Goal: Task Accomplishment & Management: Manage account settings

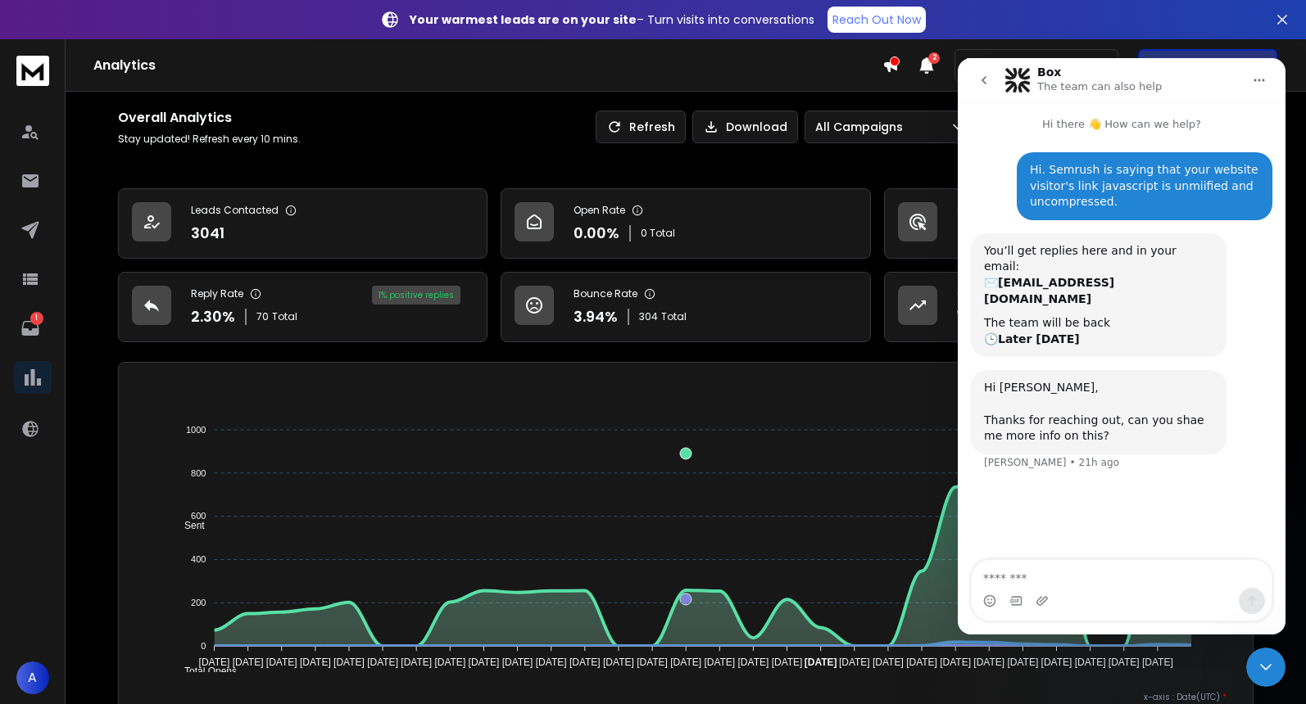
click at [1025, 581] on textarea "Message…" at bounding box center [1121, 574] width 300 height 28
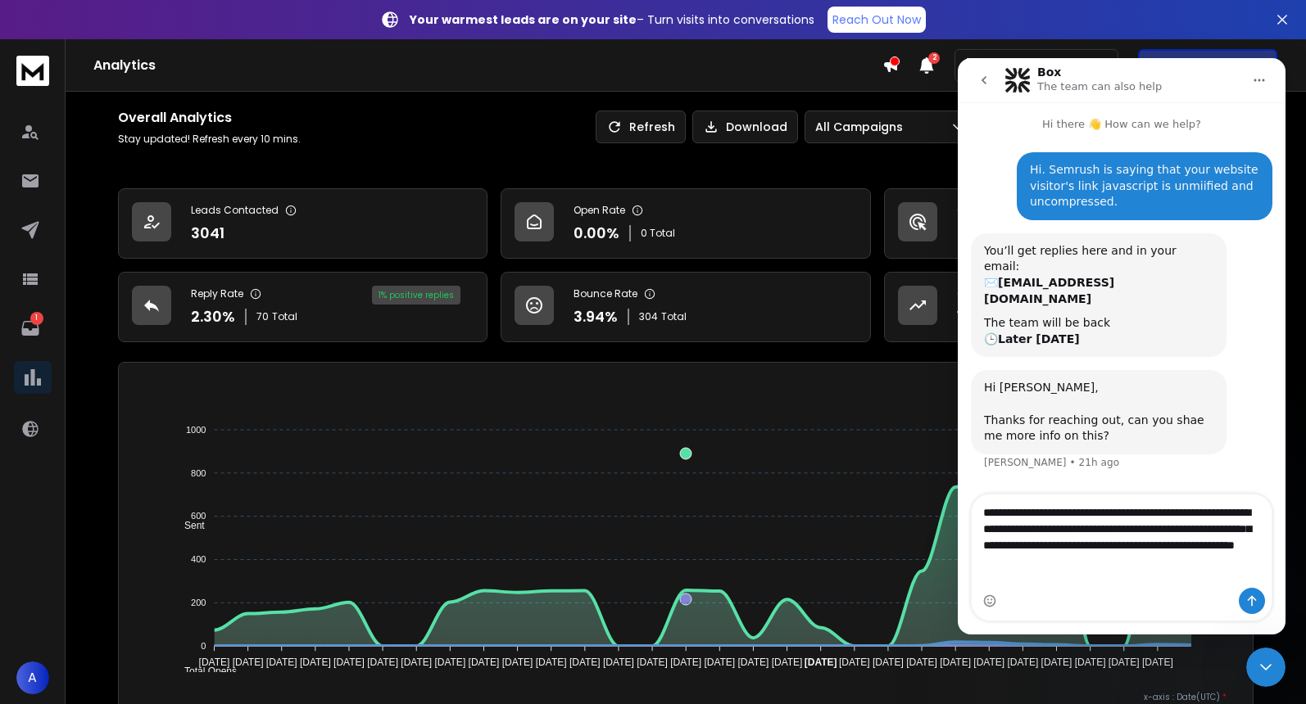
type textarea "**********"
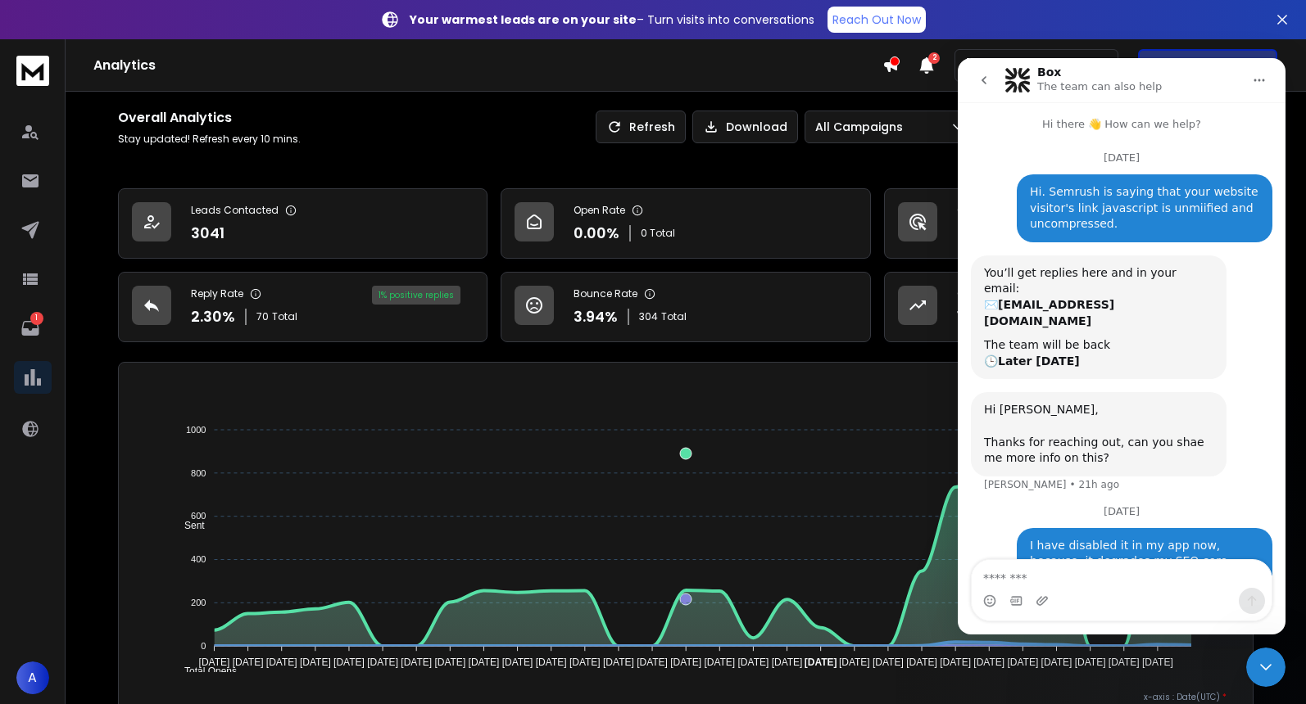
scroll to position [53, 0]
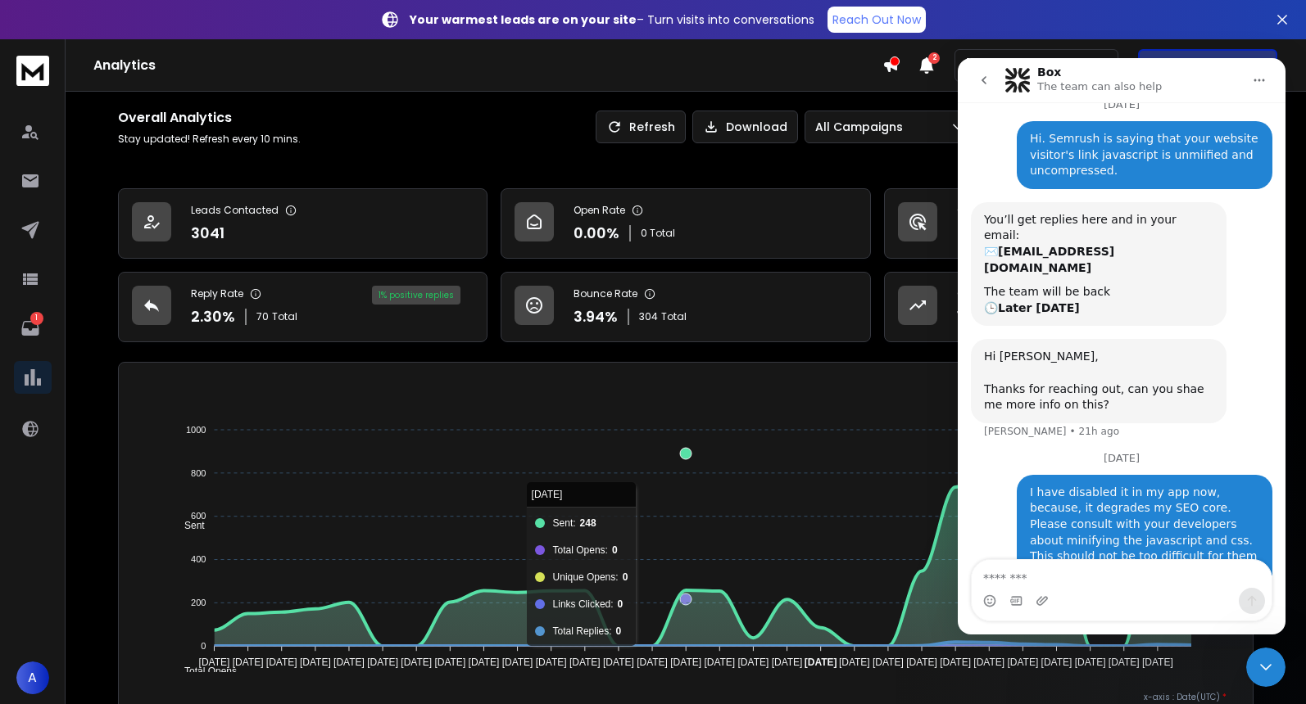
click at [99, 409] on div "Overall Analytics Stay updated! Refresh every 10 mins. Refresh Download All Cam…" at bounding box center [686, 627] width 1240 height 1070
click at [25, 326] on icon at bounding box center [30, 329] width 20 height 20
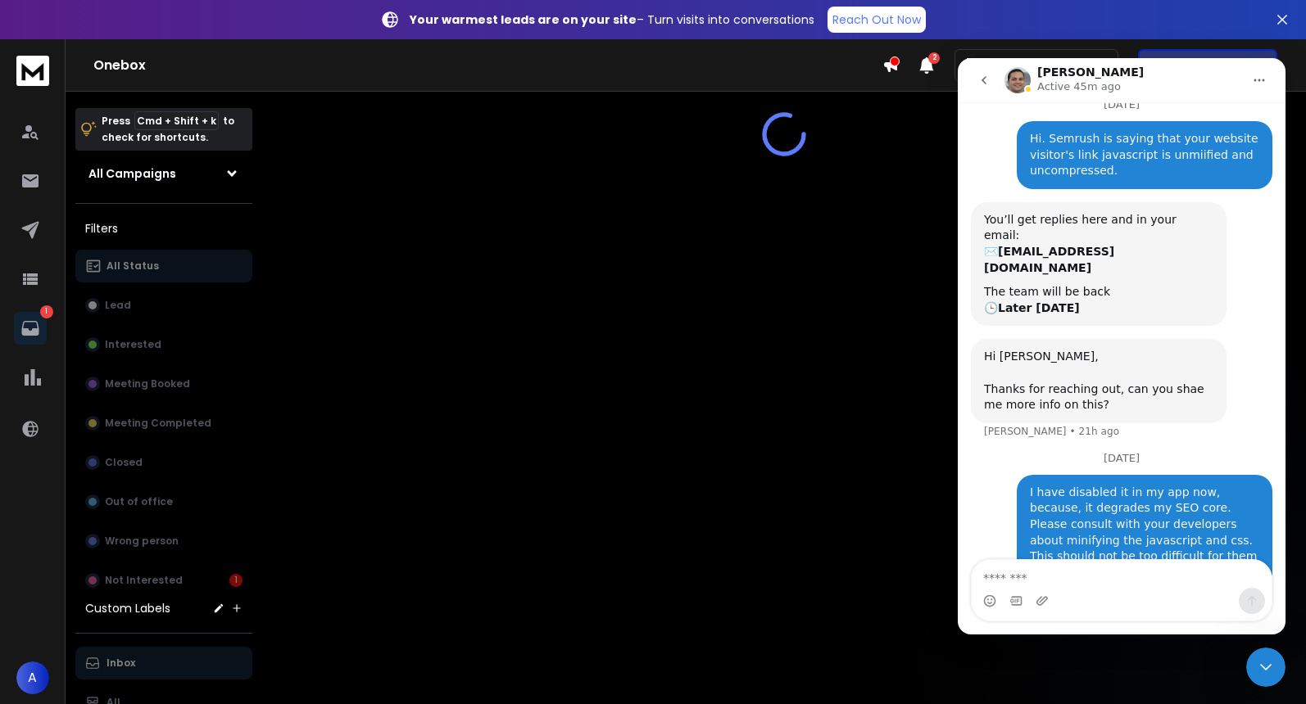
click at [1264, 664] on icon "Close Intercom Messenger" at bounding box center [1266, 668] width 20 height 20
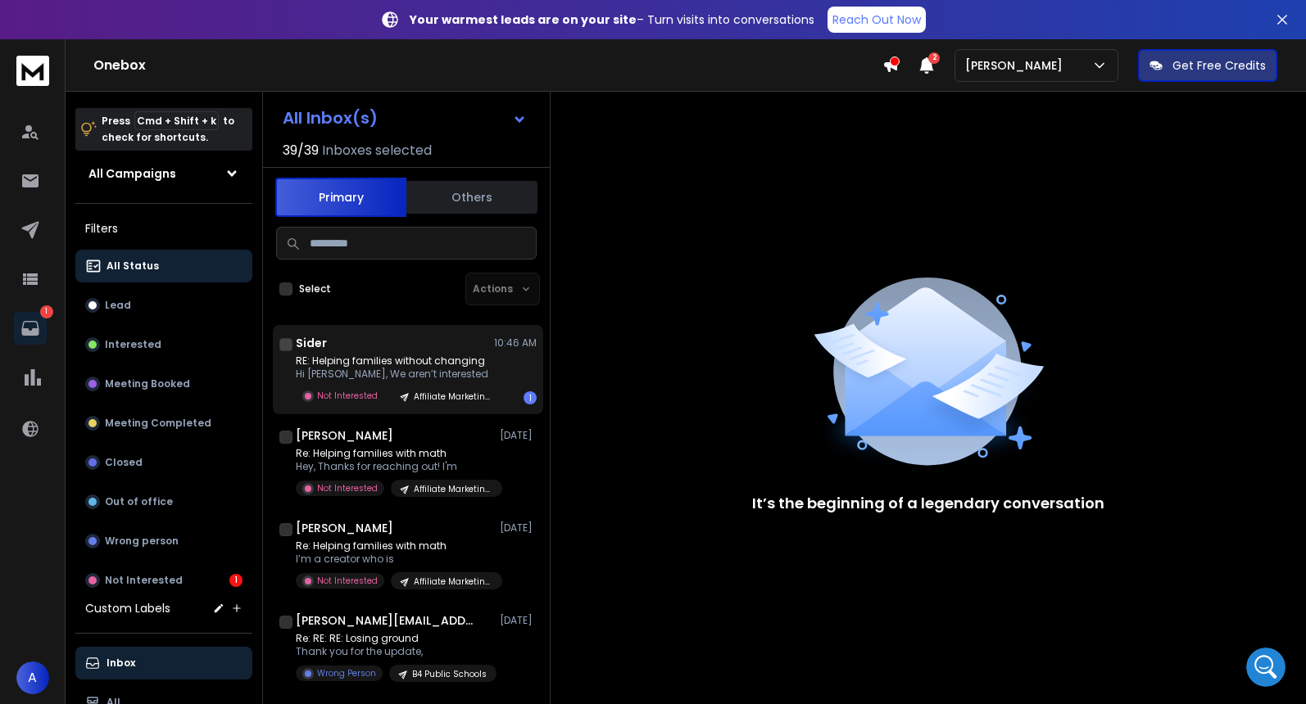
scroll to position [53, 0]
click at [360, 359] on p "RE: Helping families without changing" at bounding box center [394, 361] width 197 height 13
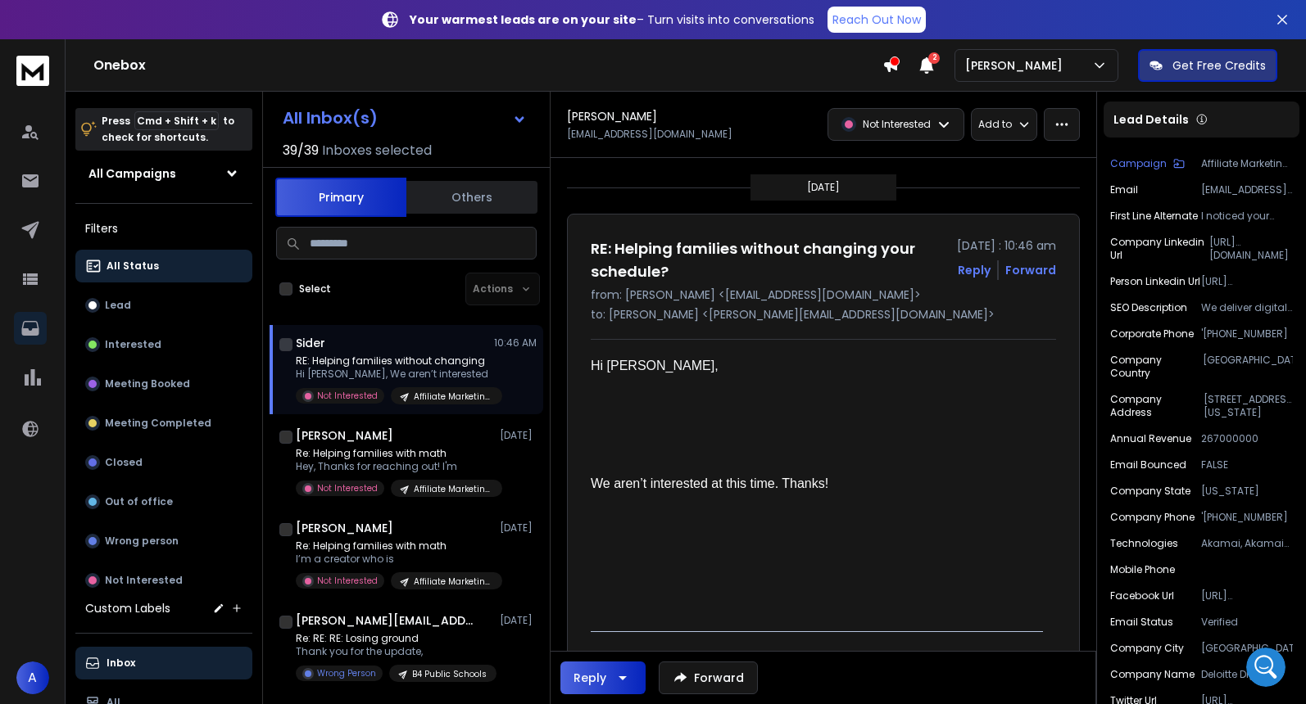
click at [1065, 123] on icon "button" at bounding box center [1061, 124] width 15 height 15
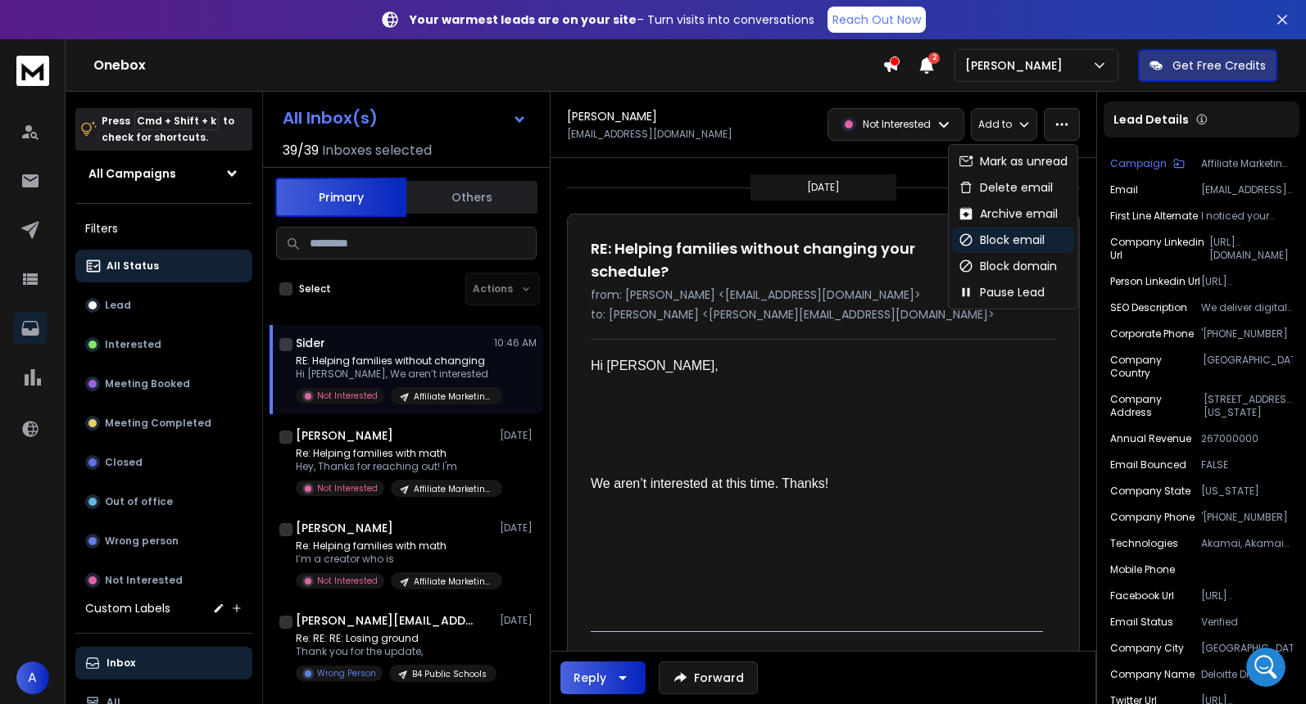
click at [1034, 236] on div "Block email" at bounding box center [1001, 240] width 86 height 16
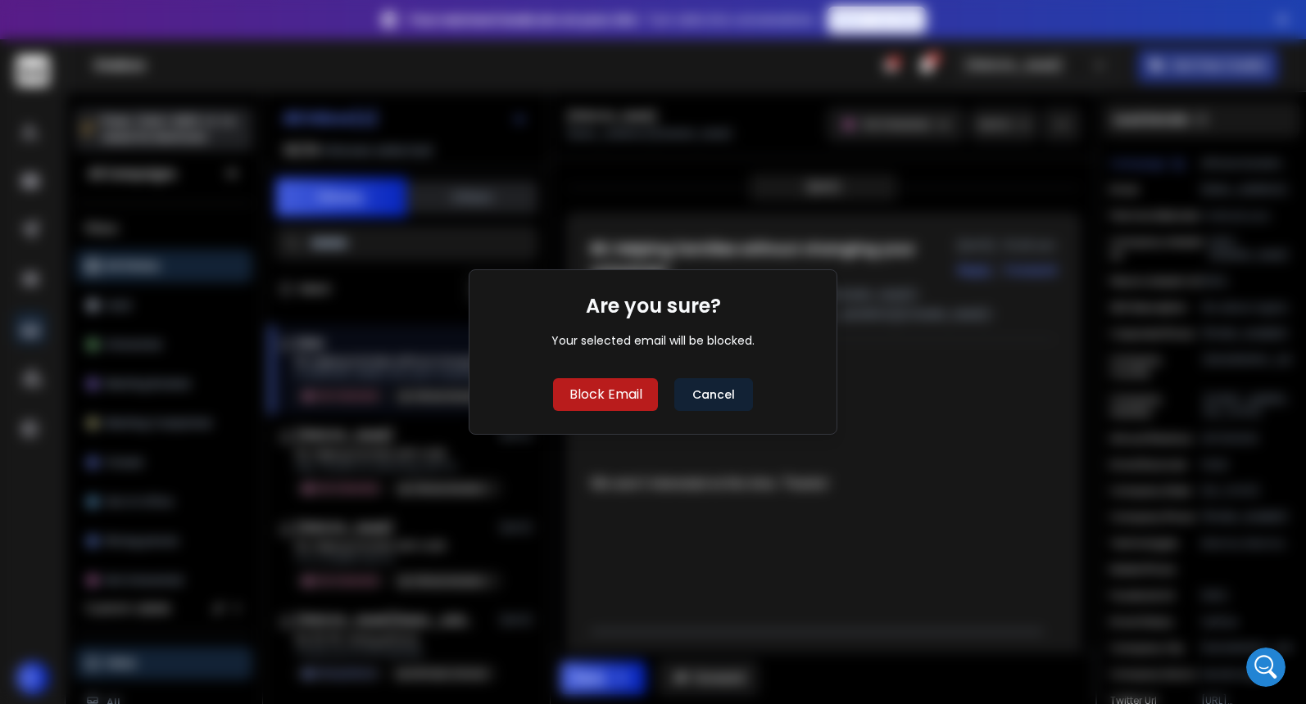
click at [634, 394] on button "Block Email" at bounding box center [605, 394] width 105 height 33
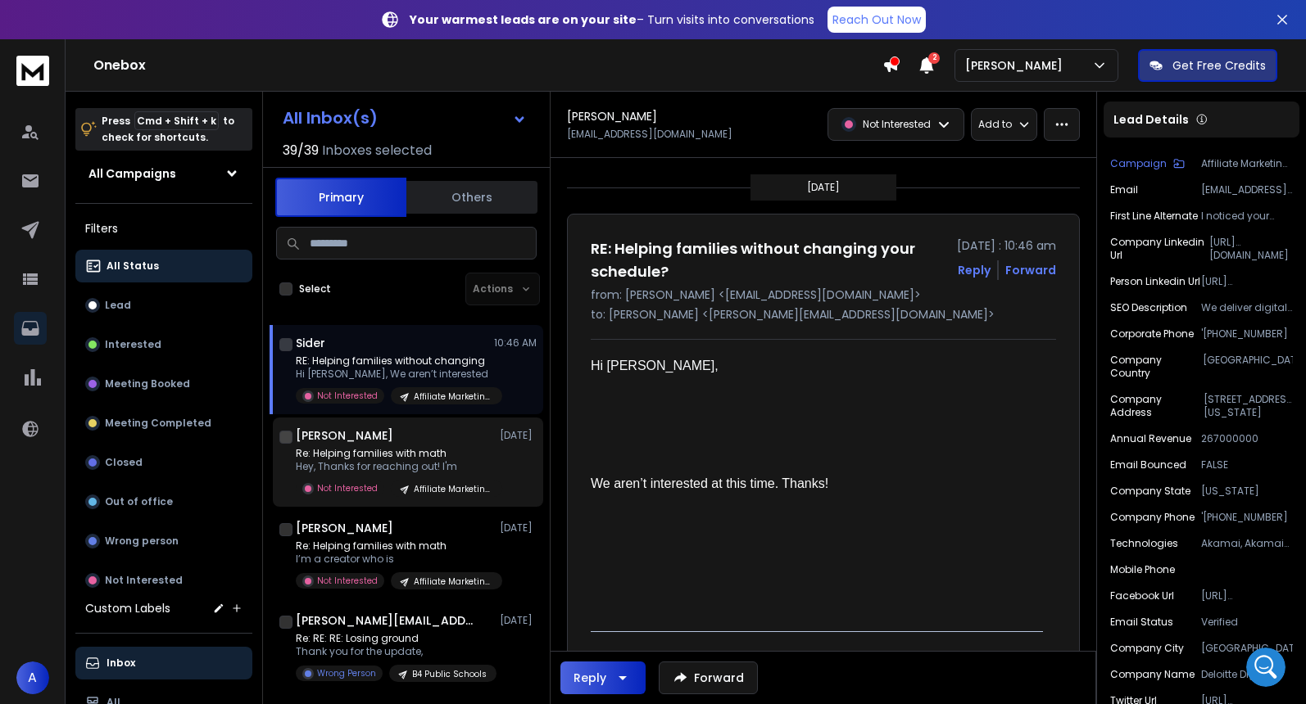
click at [365, 452] on p "Re: Helping families with math" at bounding box center [394, 453] width 197 height 13
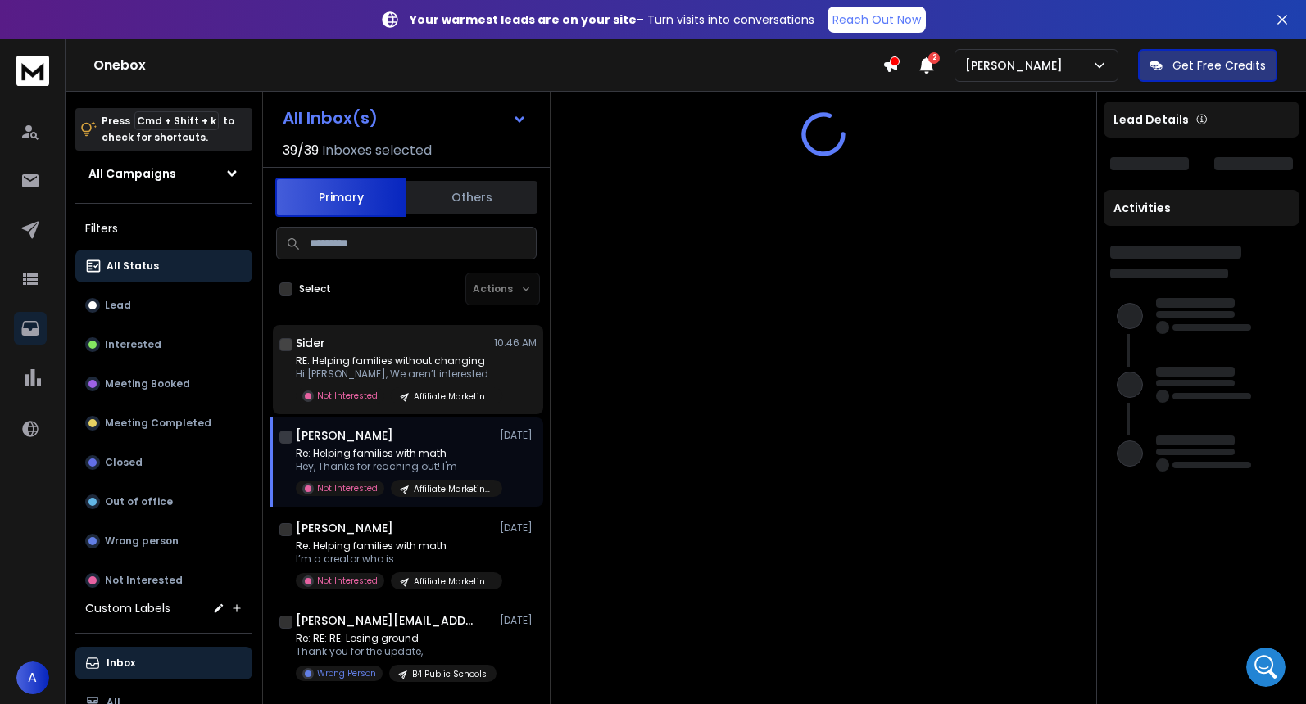
click at [351, 386] on div "RE: Helping families without changing Hi [PERSON_NAME], We aren’t interested No…" at bounding box center [399, 380] width 206 height 50
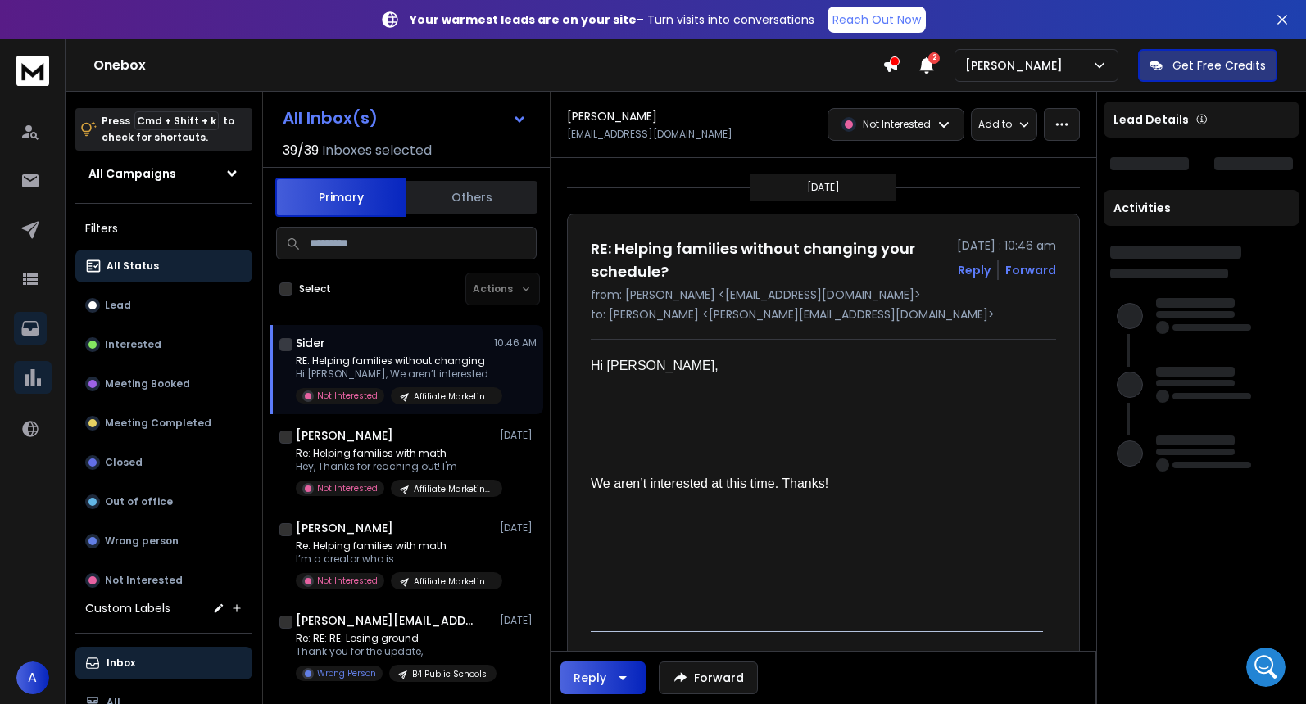
click at [33, 373] on icon at bounding box center [33, 377] width 16 height 16
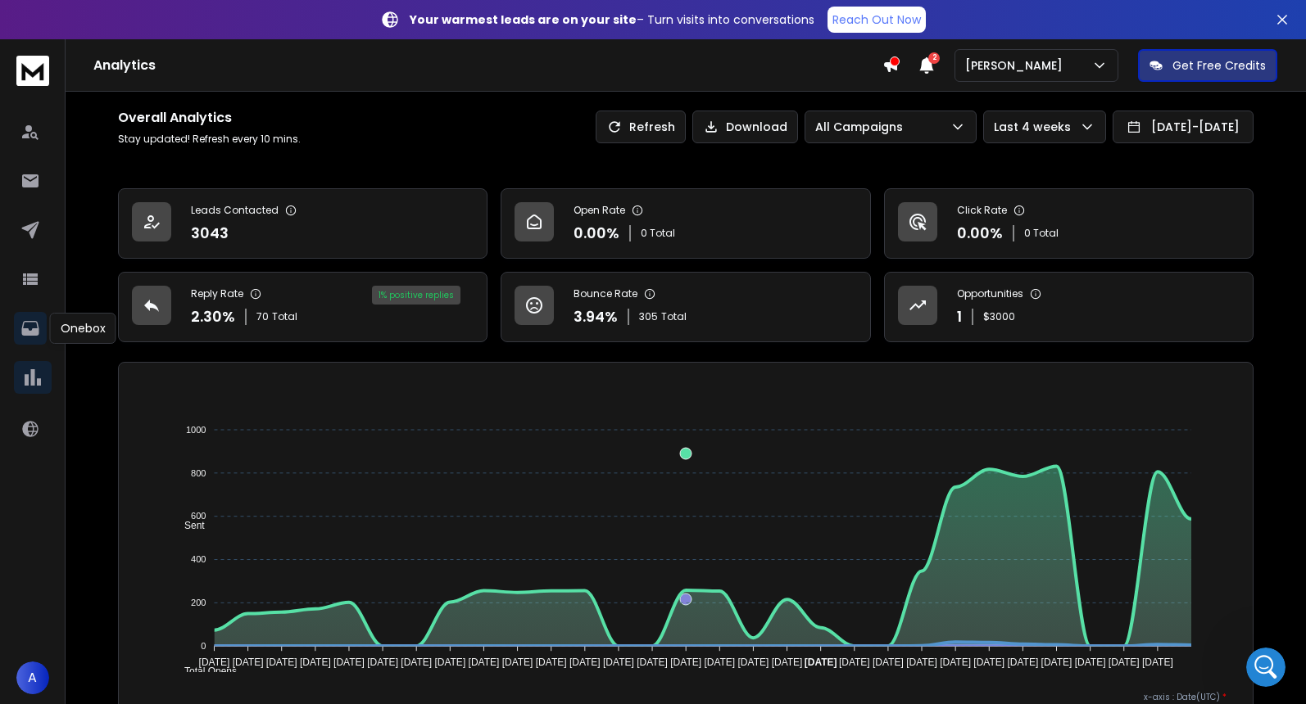
click at [28, 324] on icon at bounding box center [30, 329] width 20 height 20
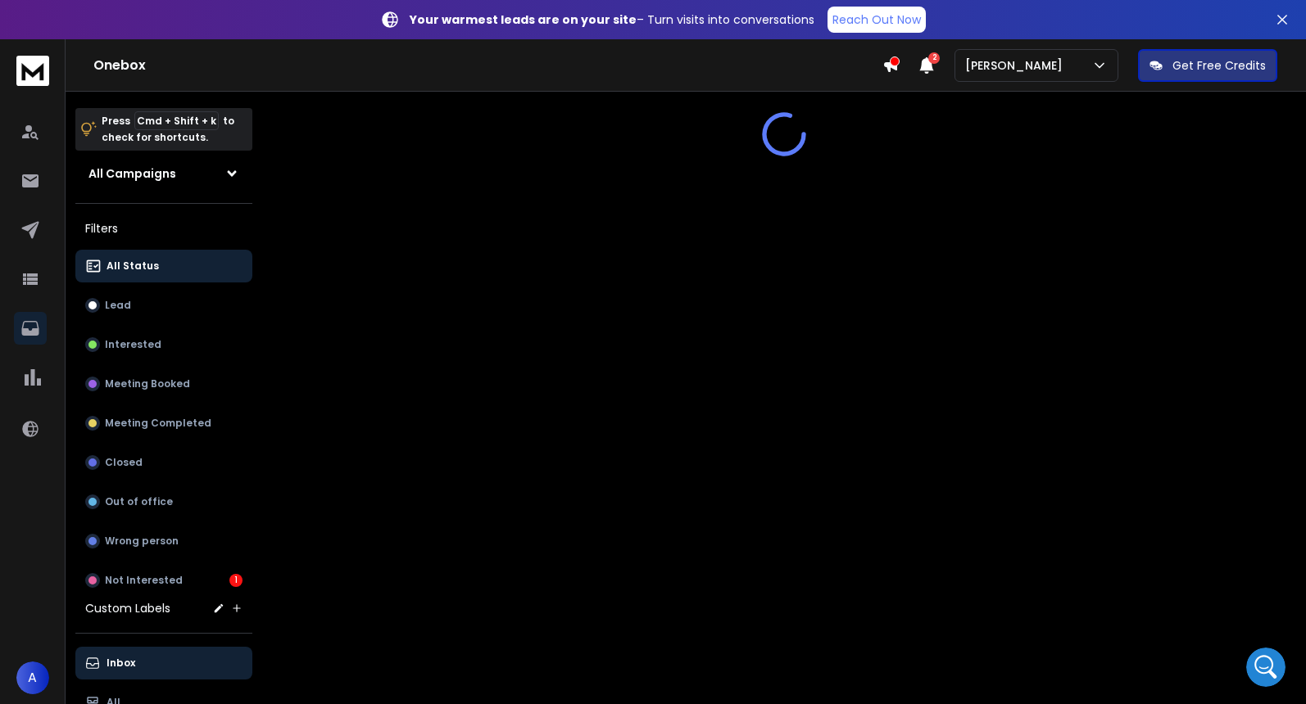
click at [250, 396] on div "Press Cmd + Shift + k to check for shortcuts. All Campaigns All Campaigns Filte…" at bounding box center [164, 444] width 197 height 704
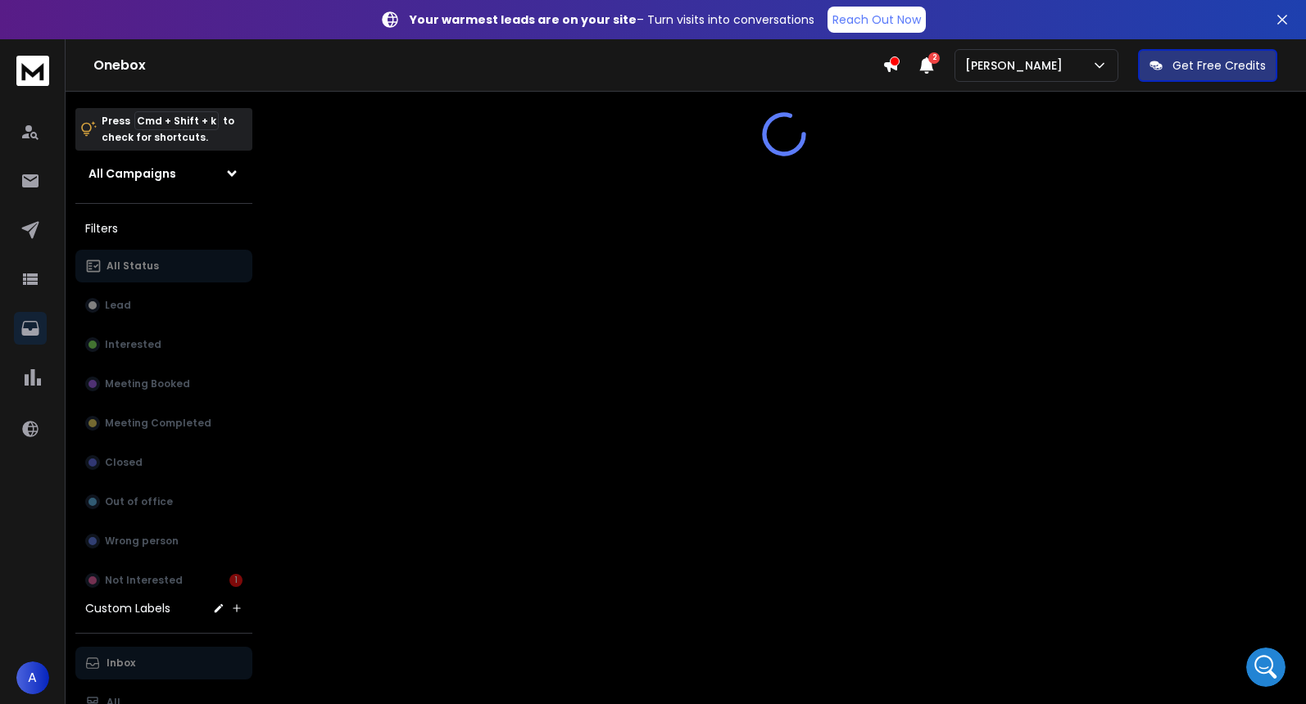
click at [154, 581] on div "All Status Lead Interested Meeting Booked Meeting Completed Closed Out of offic…" at bounding box center [163, 423] width 177 height 347
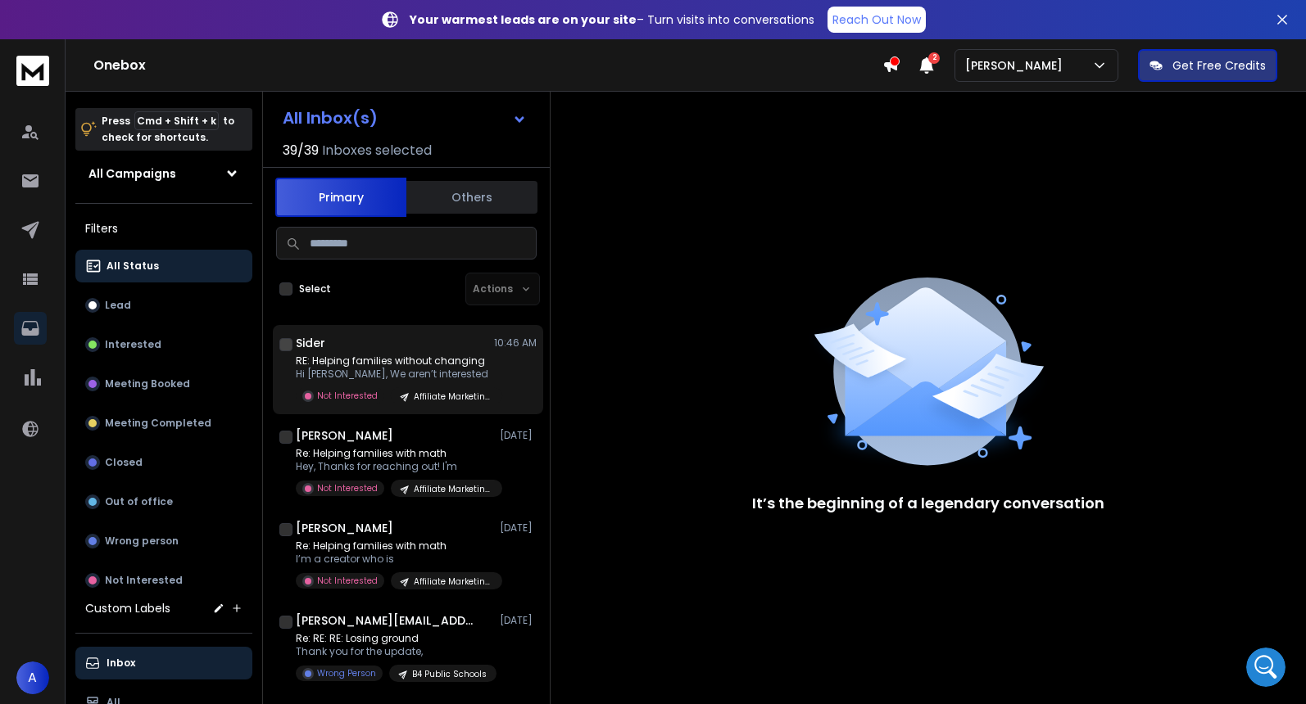
click at [322, 368] on p "Hi [PERSON_NAME], We aren’t interested" at bounding box center [394, 374] width 197 height 13
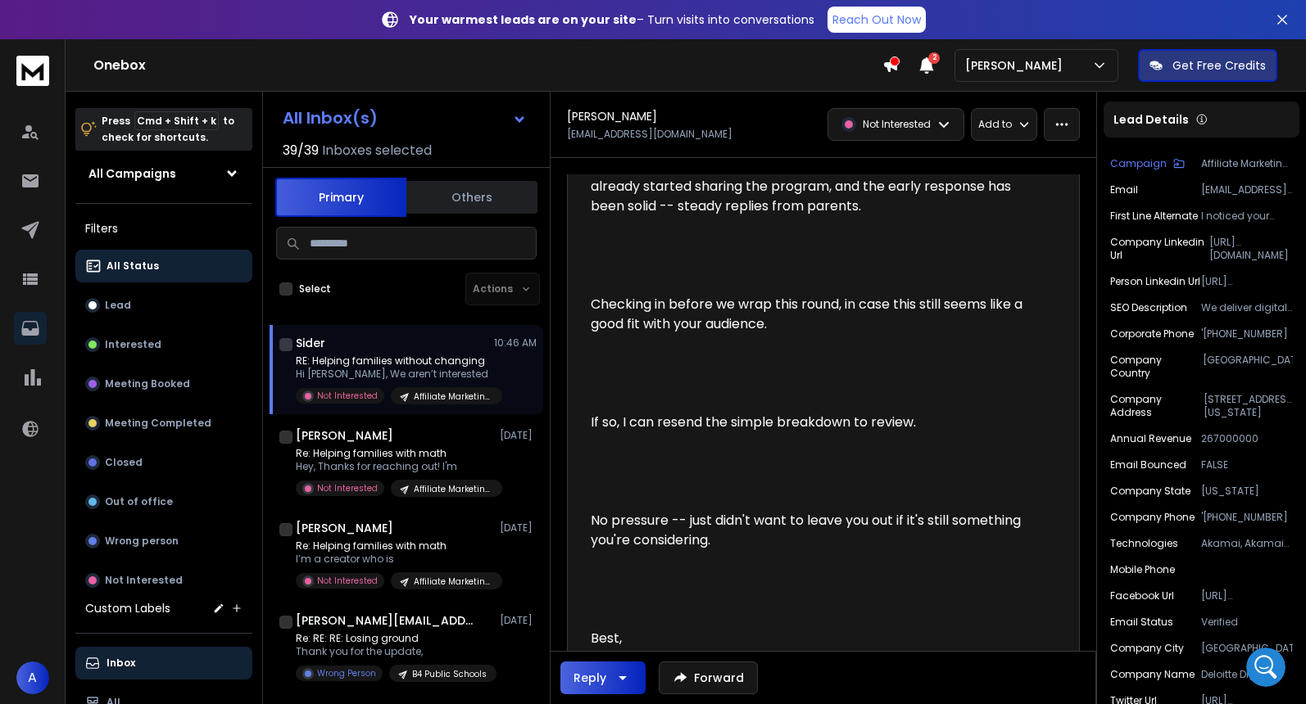
scroll to position [938, 0]
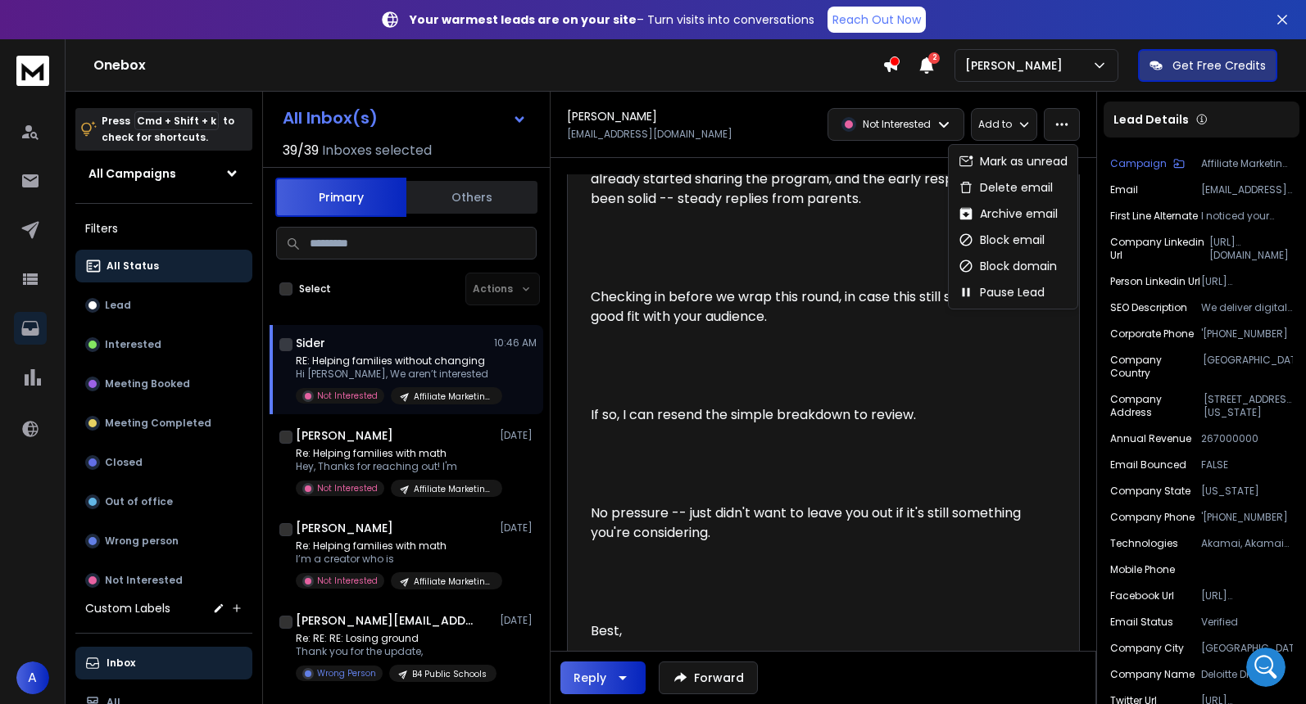
click at [1062, 124] on icon "button" at bounding box center [1062, 124] width 12 height 2
click at [1012, 238] on div "Block email" at bounding box center [1001, 240] width 86 height 16
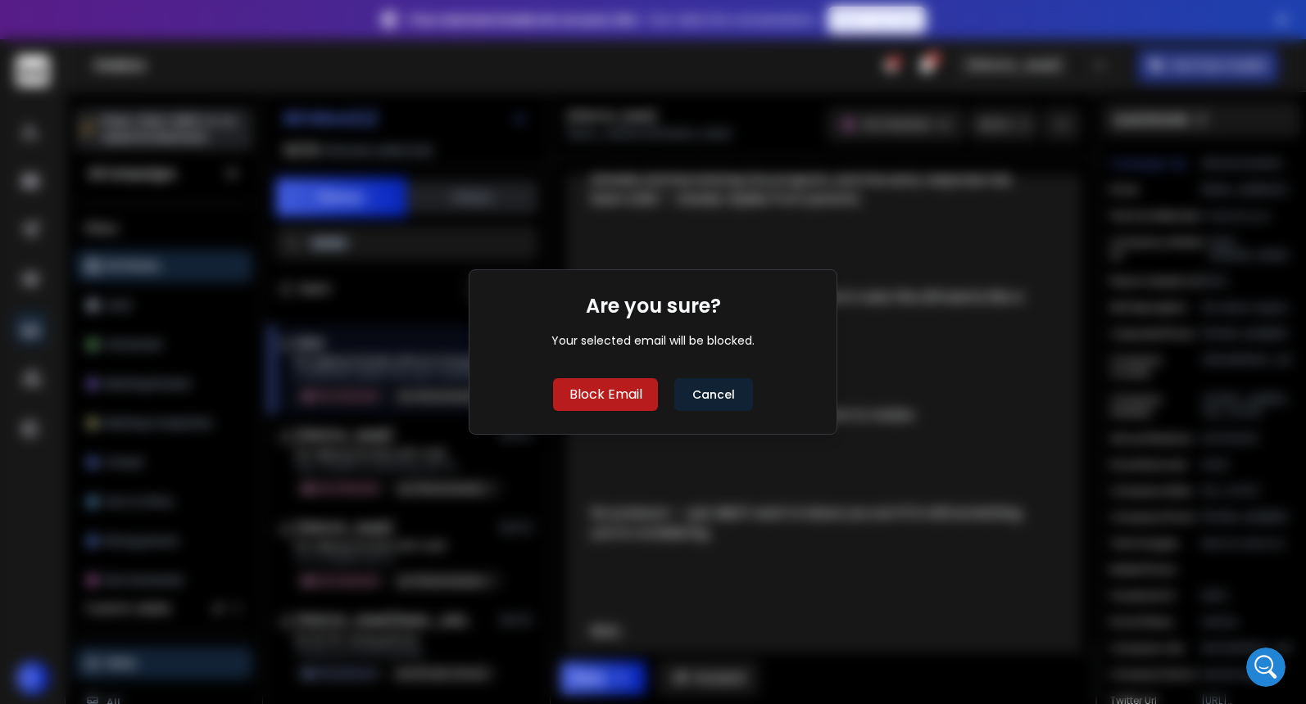
click at [568, 396] on button "Block Email" at bounding box center [605, 394] width 105 height 33
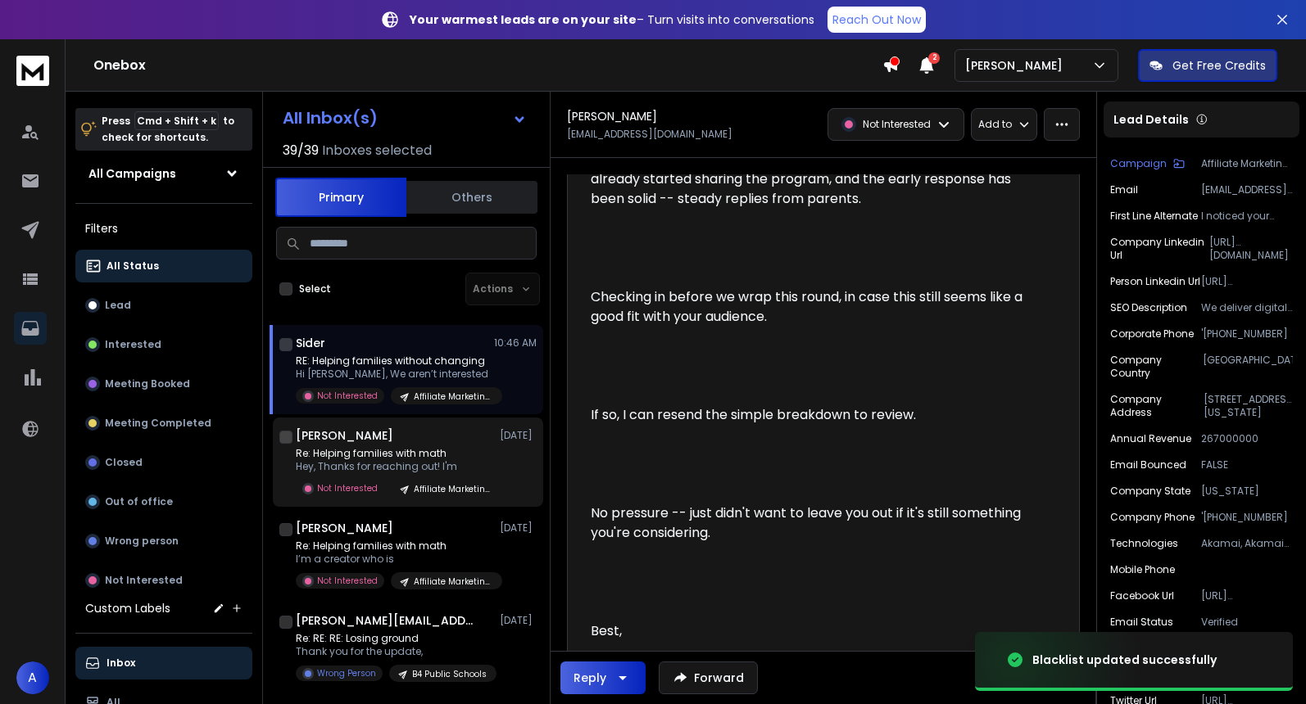
click at [364, 454] on p "Re: Helping families with math" at bounding box center [394, 453] width 197 height 13
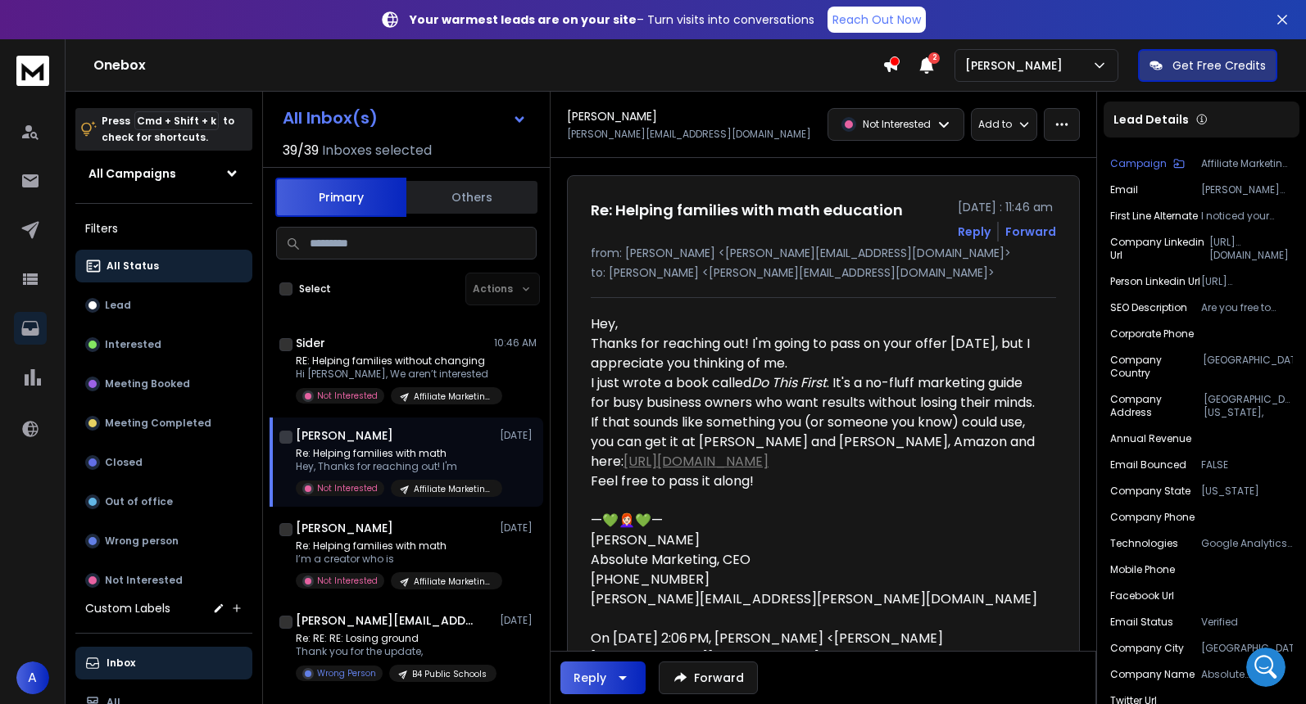
scroll to position [0, 0]
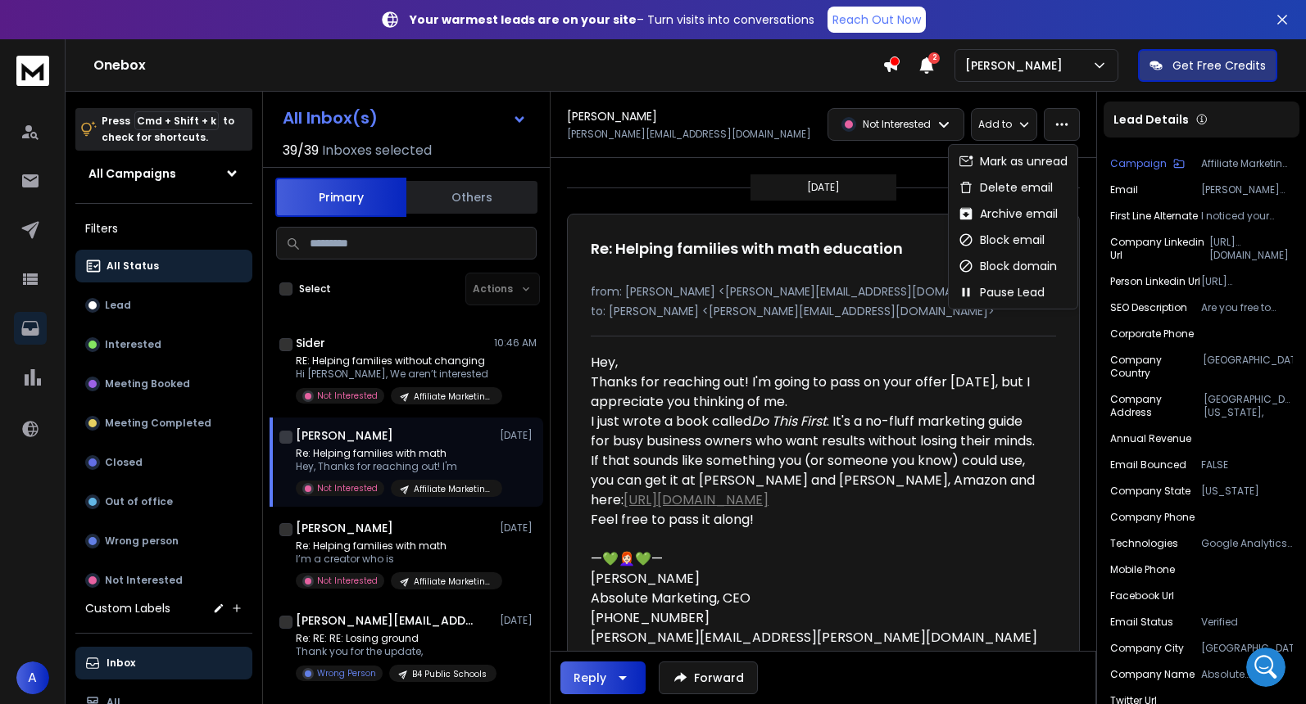
click at [1065, 122] on icon "button" at bounding box center [1061, 124] width 15 height 15
click at [1019, 238] on div "Block email" at bounding box center [1001, 240] width 86 height 16
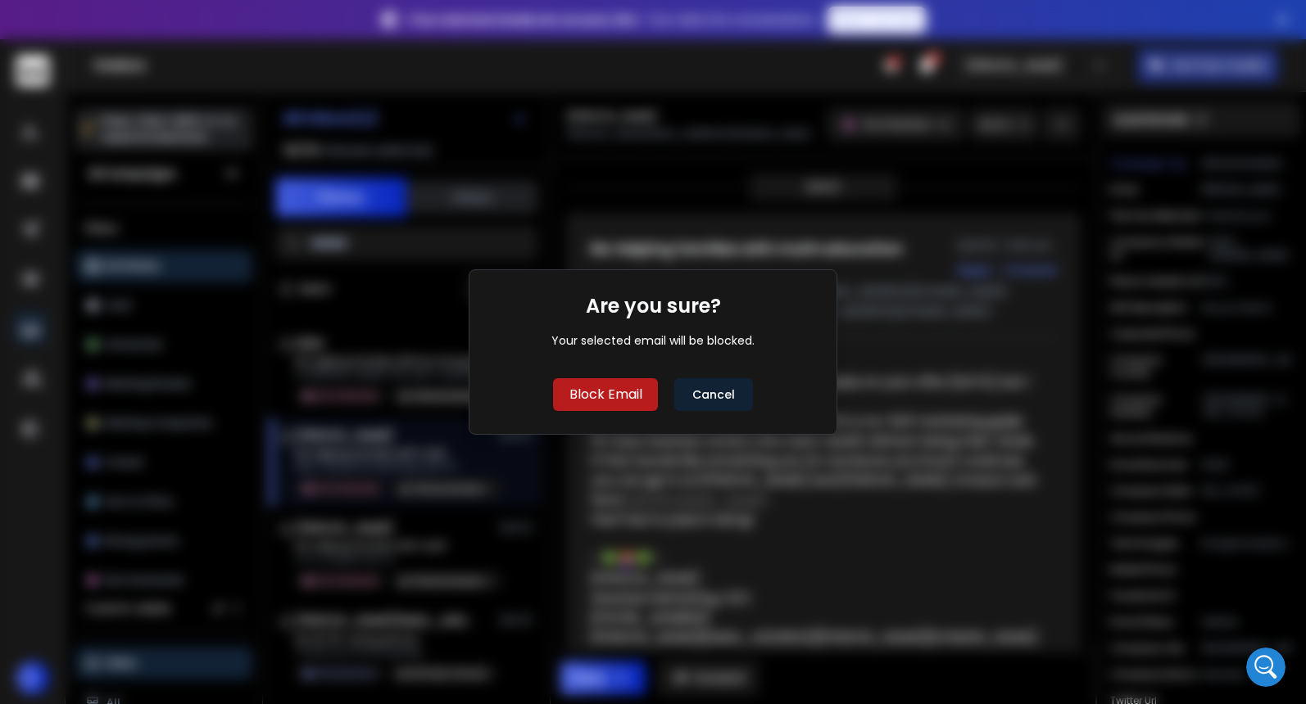
click at [601, 406] on button "Block Email" at bounding box center [605, 394] width 105 height 33
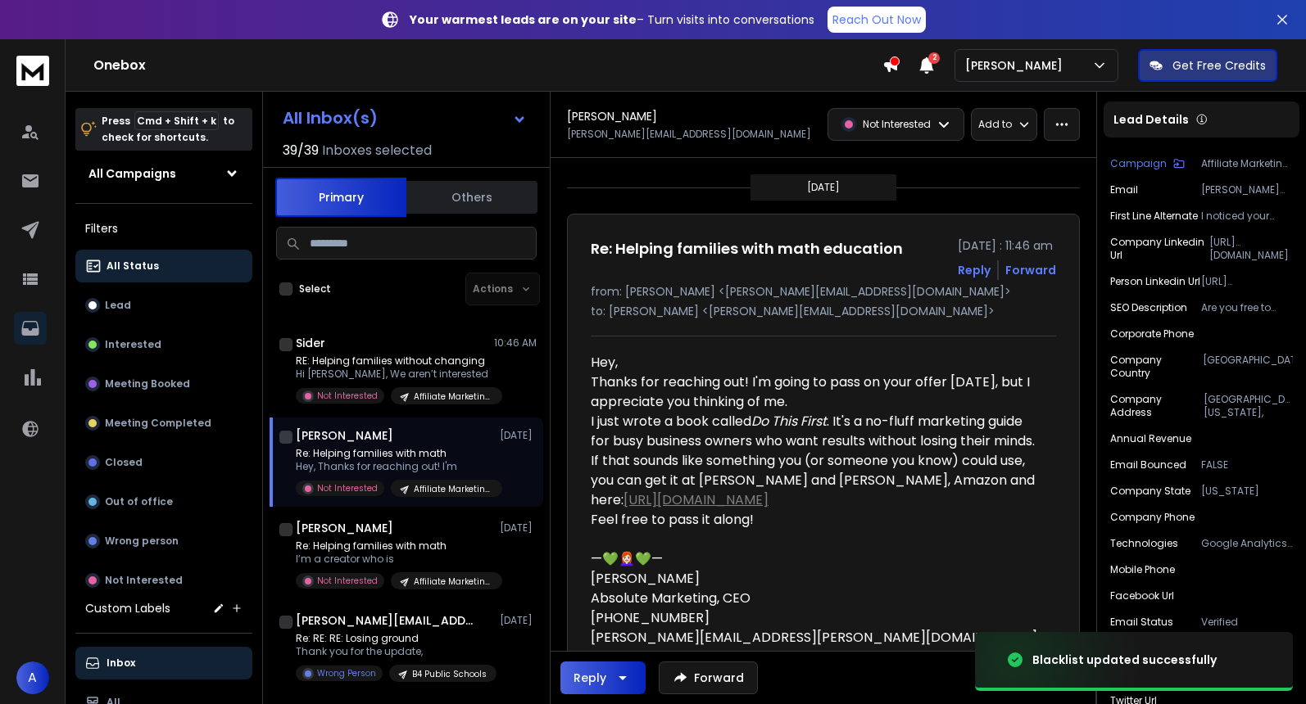
click at [548, 314] on div "Select Actions Sider 10:46 AM RE: Helping families without changing Hi [PERSON_…" at bounding box center [406, 531] width 287 height 622
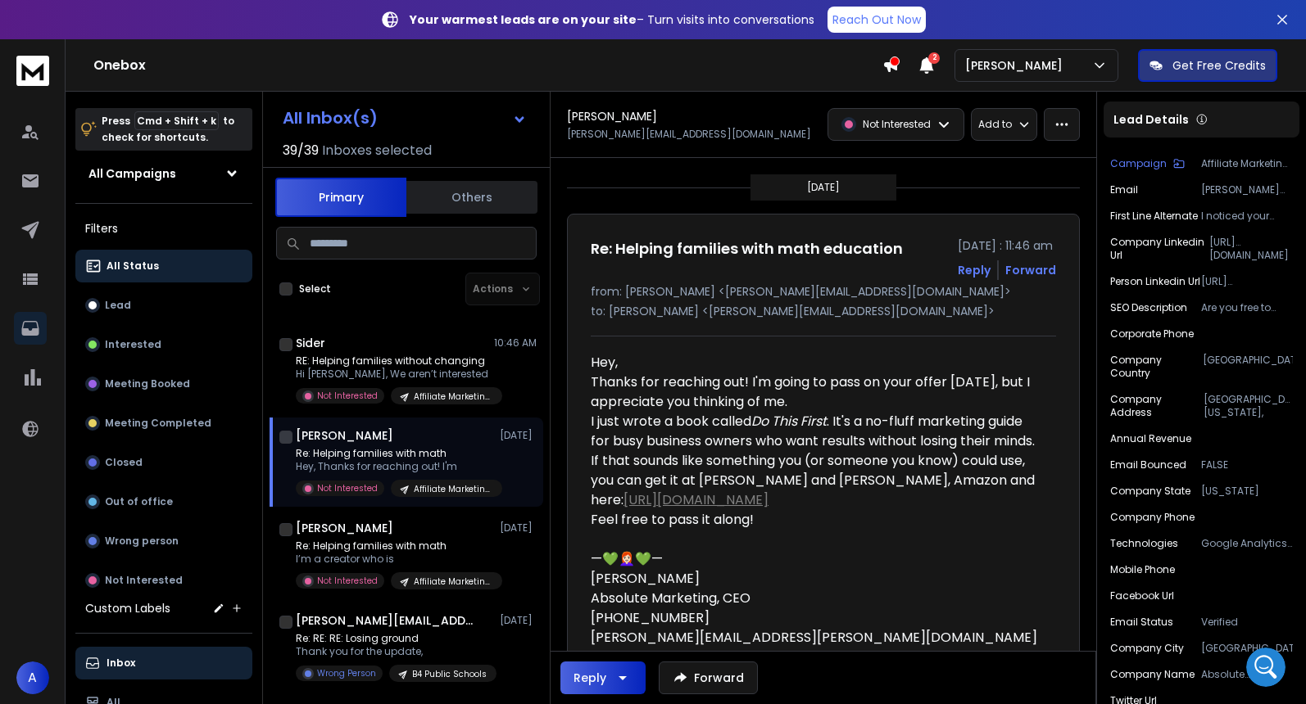
scroll to position [65, 0]
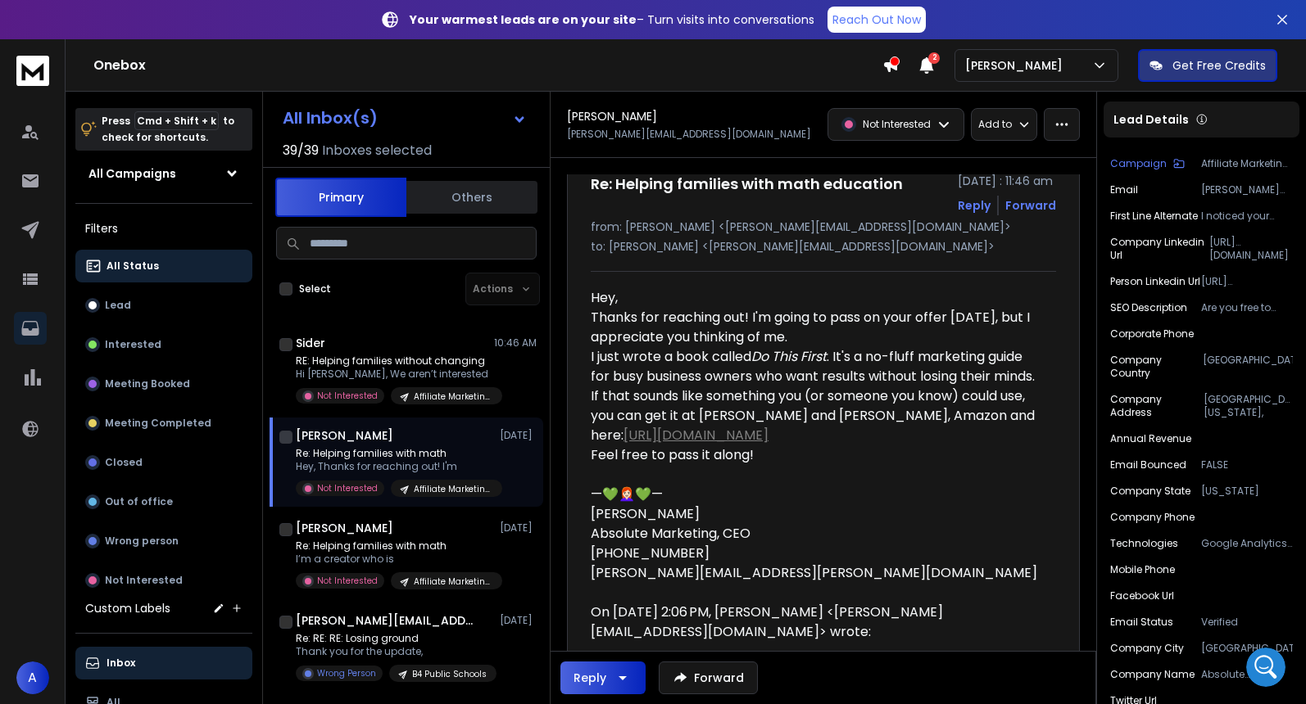
click at [1257, 661] on icon "Open Intercom Messenger" at bounding box center [1265, 667] width 27 height 27
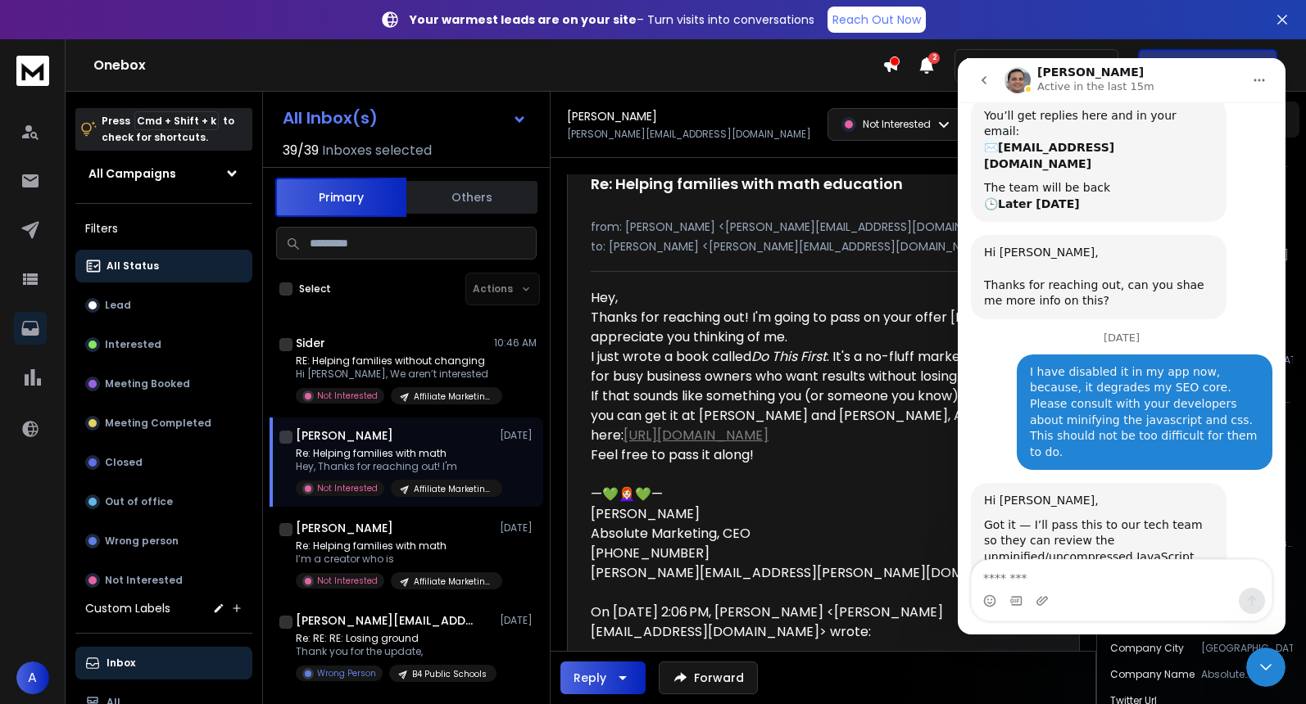
scroll to position [191, 0]
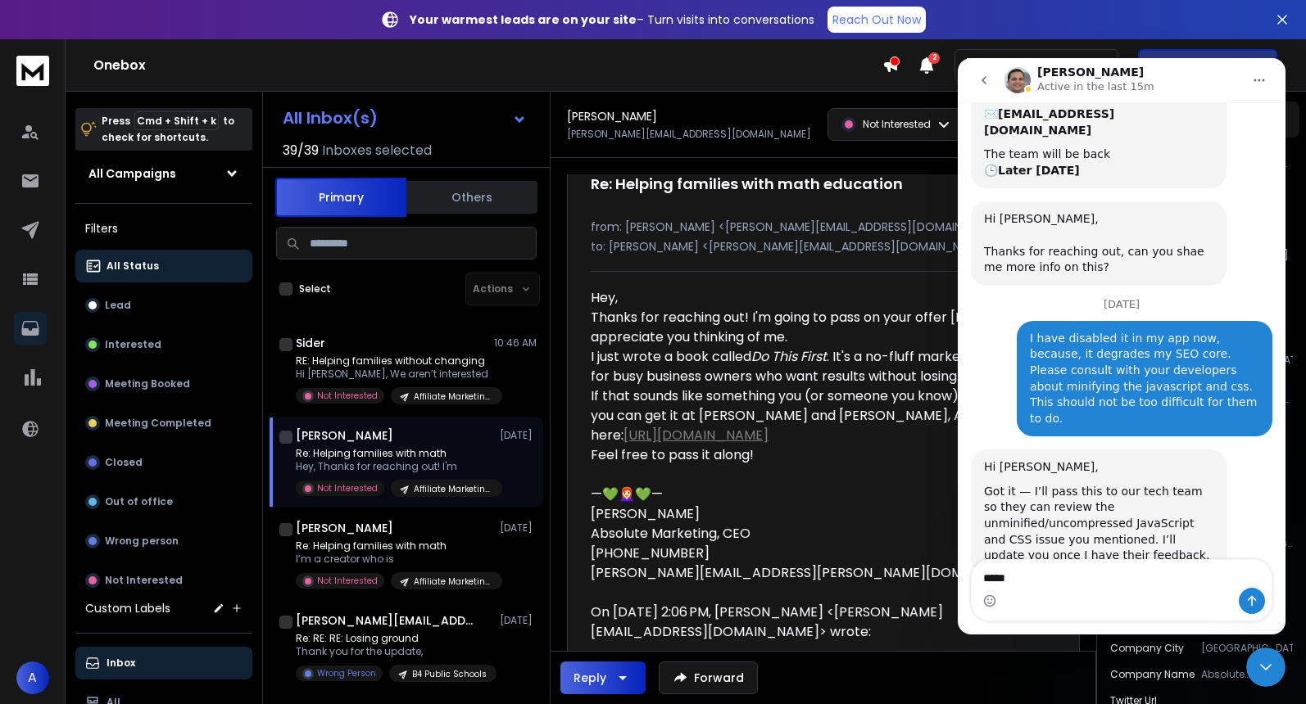
type textarea "******"
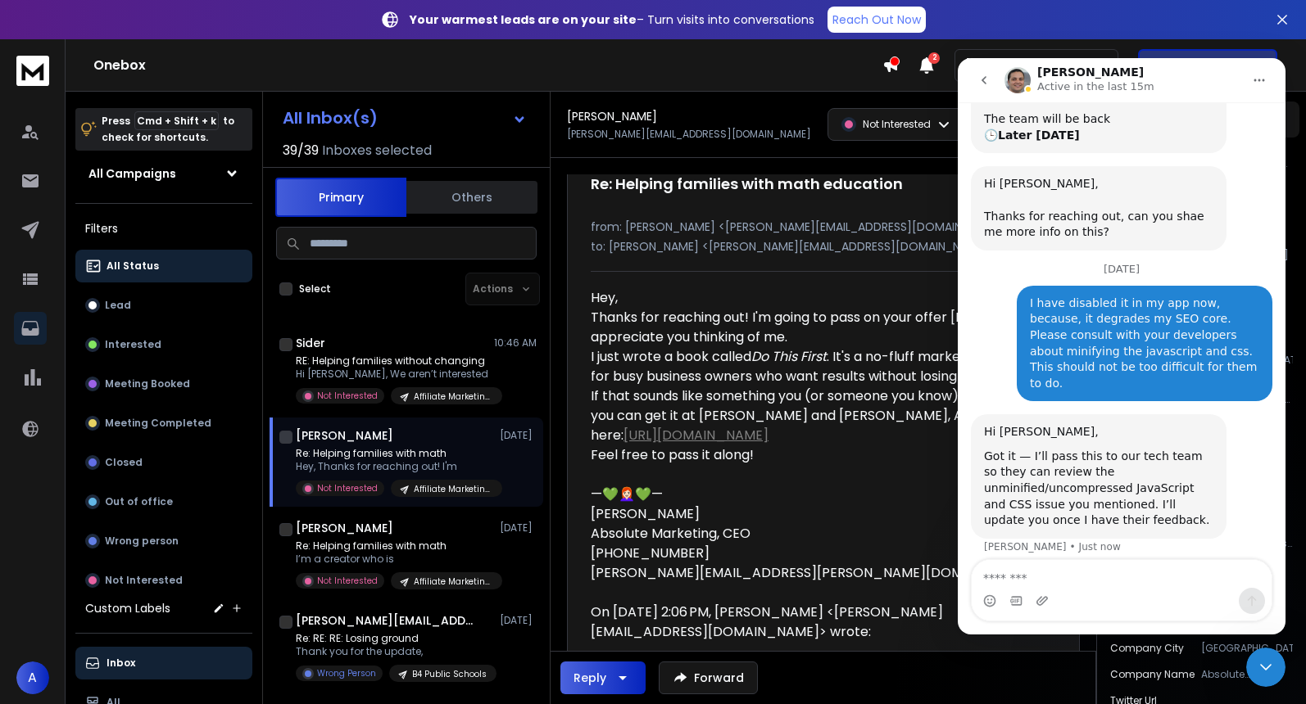
scroll to position [239, 0]
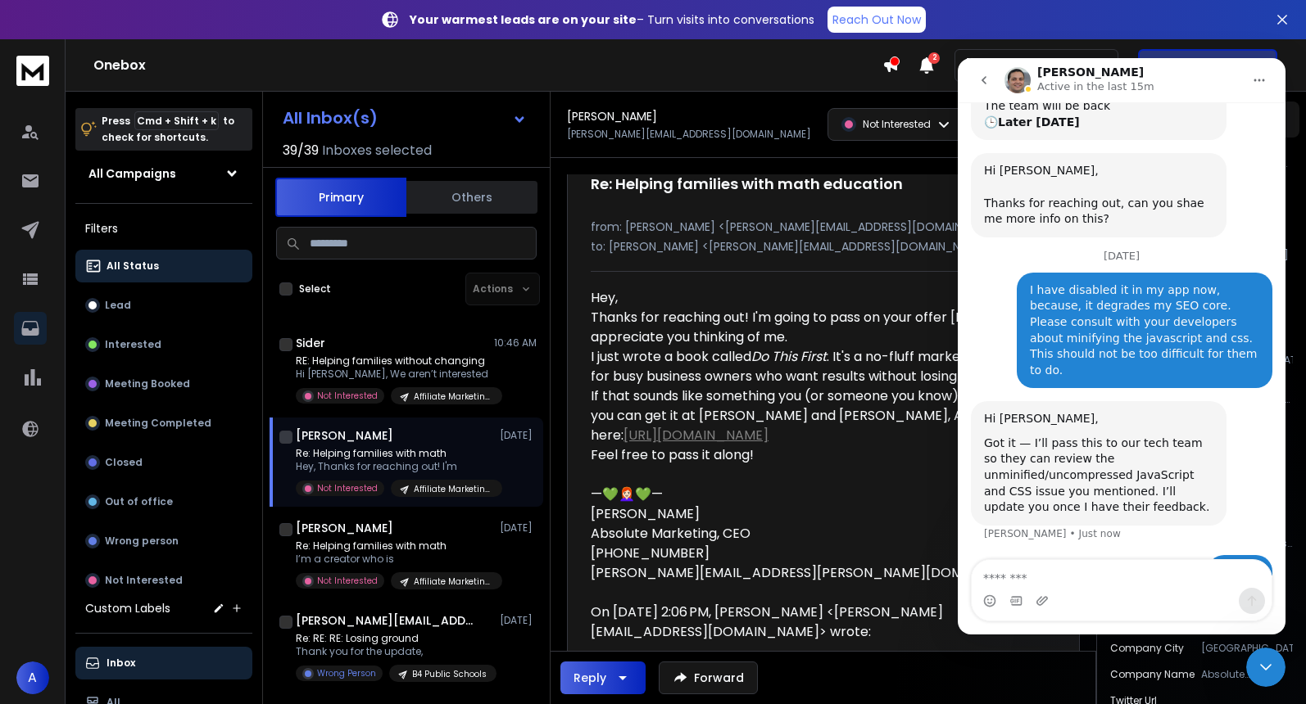
click at [1260, 664] on icon "Close Intercom Messenger" at bounding box center [1265, 667] width 11 height 7
